Goal: Navigation & Orientation: Find specific page/section

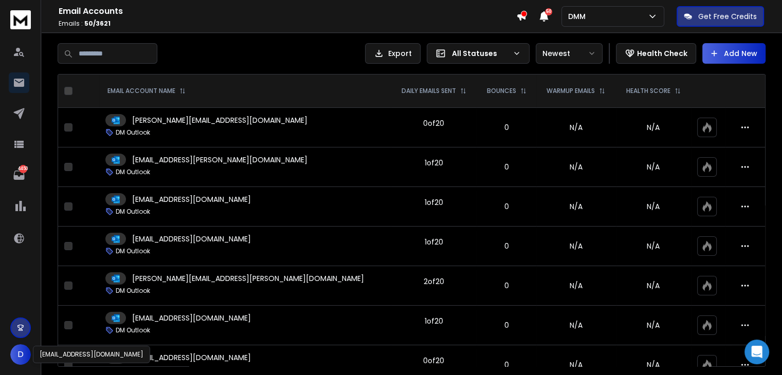
click at [22, 355] on span "D" at bounding box center [20, 355] width 21 height 21
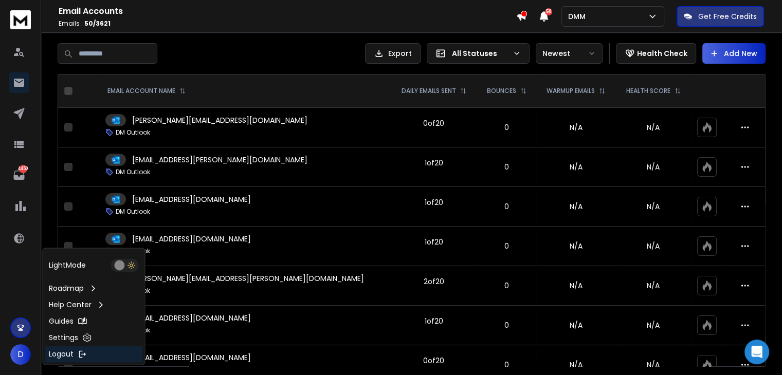
drag, startPoint x: 88, startPoint y: 348, endPoint x: 85, endPoint y: 338, distance: 10.2
click at [87, 344] on div "Roadmap Help Center Guides Settings Logout" at bounding box center [94, 321] width 98 height 82
click at [62, 352] on p "Logout" at bounding box center [61, 354] width 25 height 10
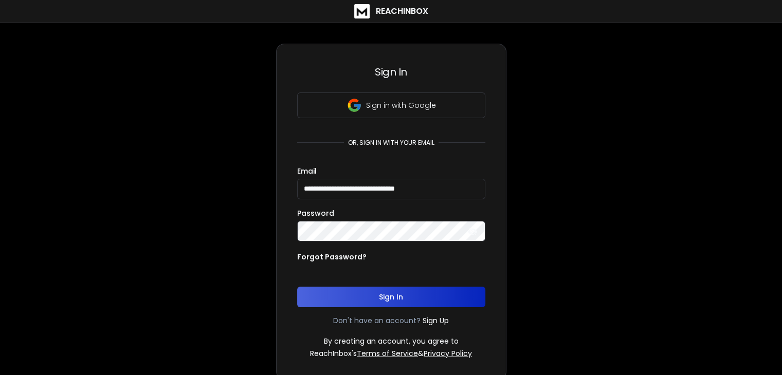
click at [365, 184] on input "**********" at bounding box center [391, 189] width 188 height 21
type input "**********"
click at [430, 298] on button "Sign In" at bounding box center [391, 297] width 188 height 21
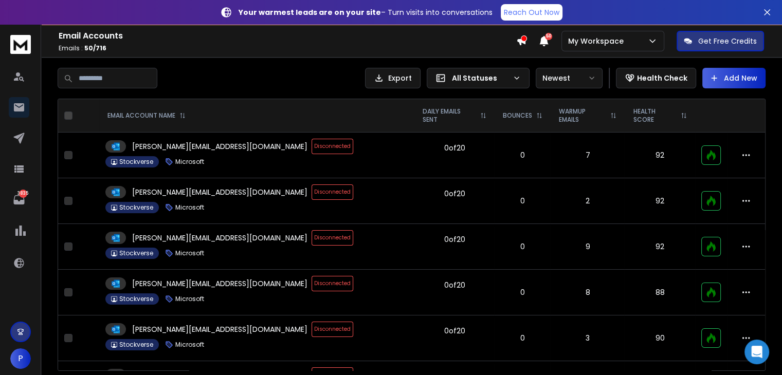
click at [769, 8] on icon at bounding box center [767, 12] width 9 height 9
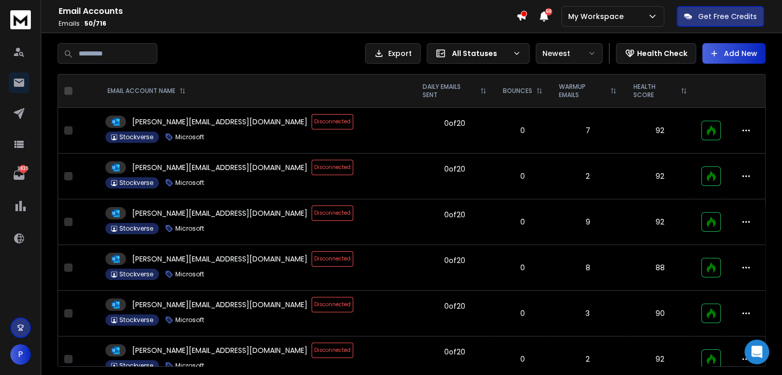
click at [469, 71] on div "Export All Statuses Newest Health Check Add New EMAIL ACCOUNT NAME DAILY EMAILS…" at bounding box center [412, 205] width 708 height 324
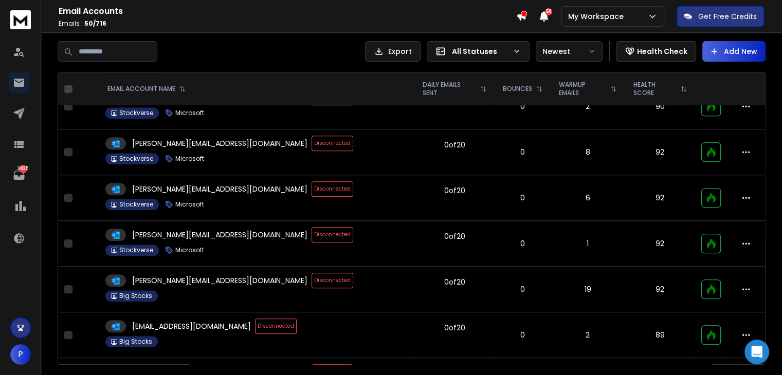
scroll to position [874, 0]
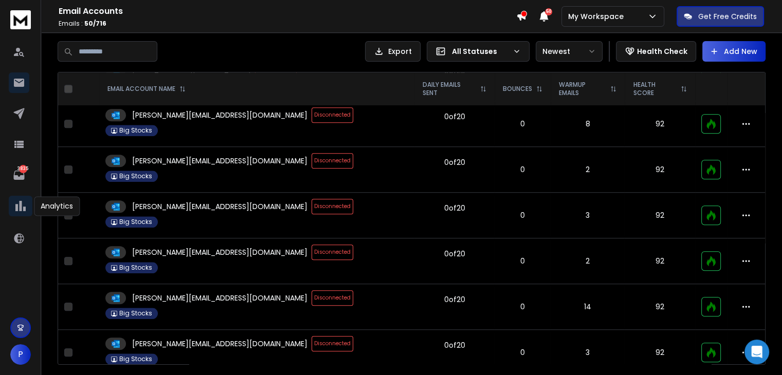
click at [10, 212] on link at bounding box center [21, 206] width 24 height 24
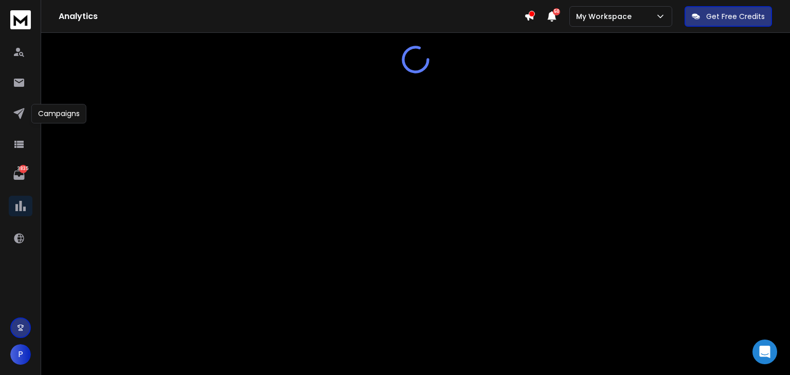
click at [8, 124] on div "3835 P" at bounding box center [20, 187] width 41 height 375
click at [9, 123] on link at bounding box center [19, 113] width 21 height 21
click at [19, 112] on icon at bounding box center [18, 113] width 11 height 11
